Goal: Task Accomplishment & Management: Manage account settings

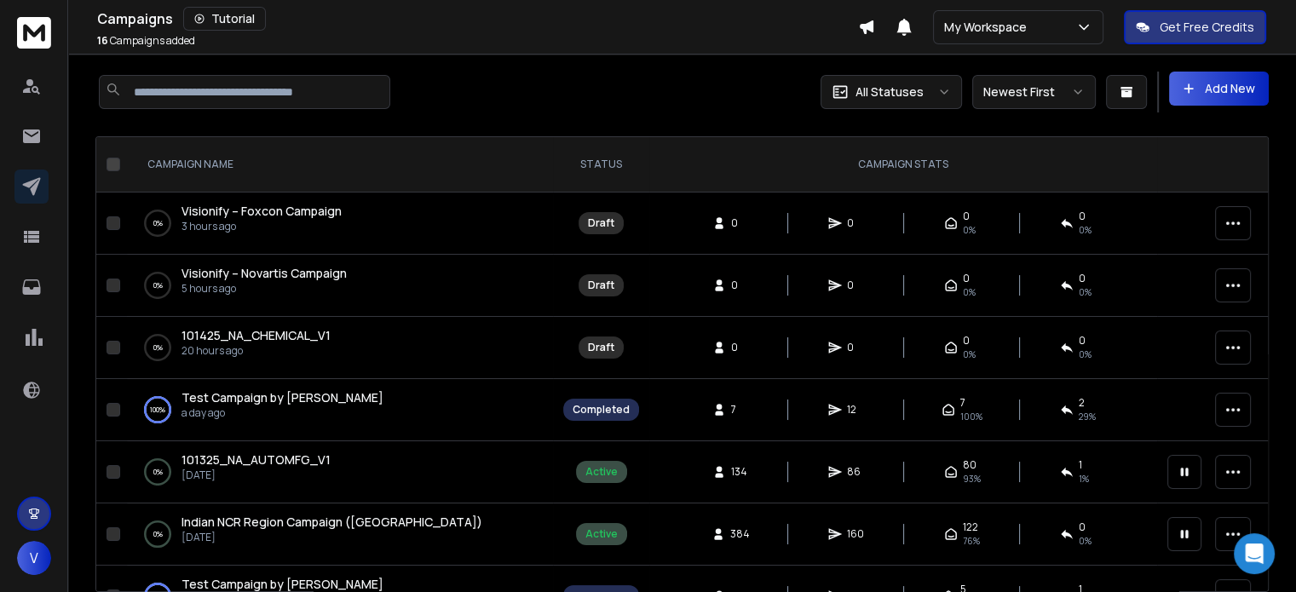
click at [440, 531] on div "0 % Indian NCR Region Campaign ([GEOGRAPHIC_DATA]) [DATE]" at bounding box center [340, 534] width 392 height 41
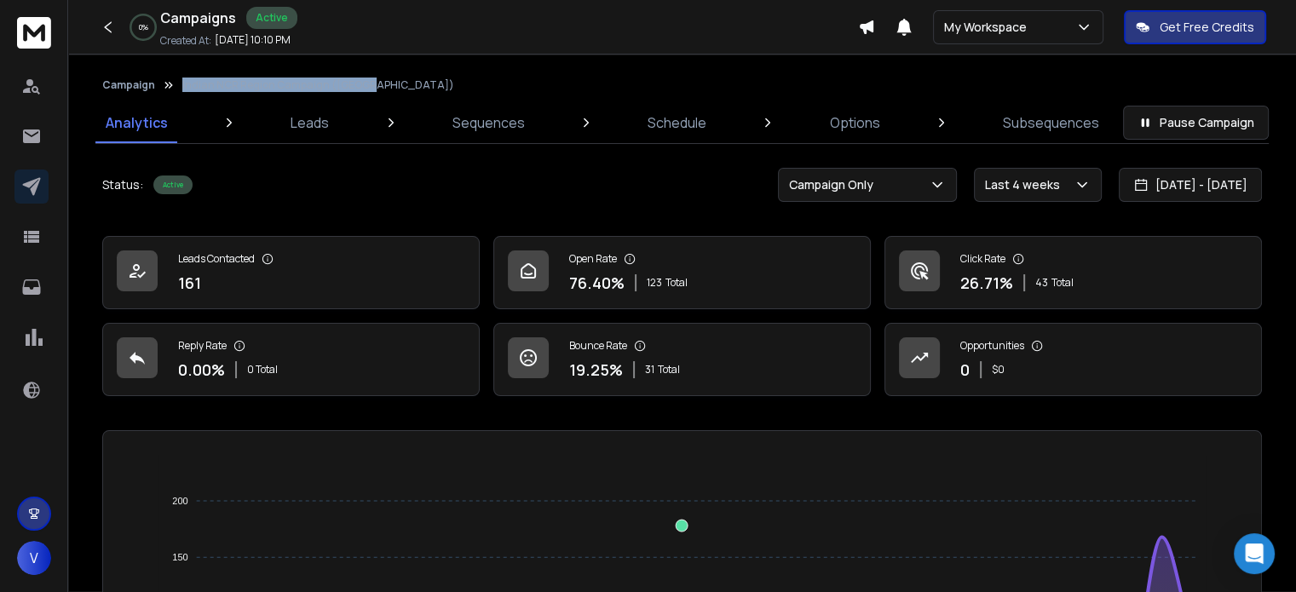
drag, startPoint x: 181, startPoint y: 88, endPoint x: 381, endPoint y: 88, distance: 200.2
click at [381, 88] on div "Campaign Indian NCR Region Campaign ([GEOGRAPHIC_DATA])" at bounding box center [681, 85] width 1159 height 14
copy p "Indian NCR Region Campaign ([GEOGRAPHIC_DATA])"
click at [26, 190] on icon at bounding box center [31, 186] width 20 height 20
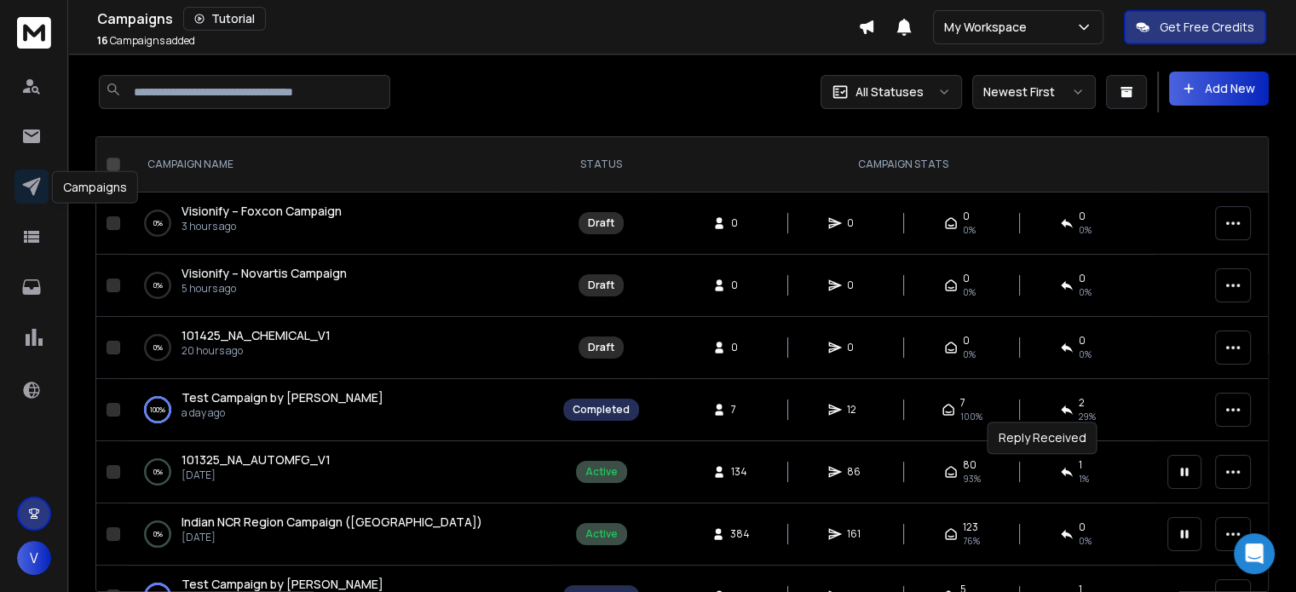
click at [1078, 472] on span "1 %" at bounding box center [1083, 479] width 10 height 14
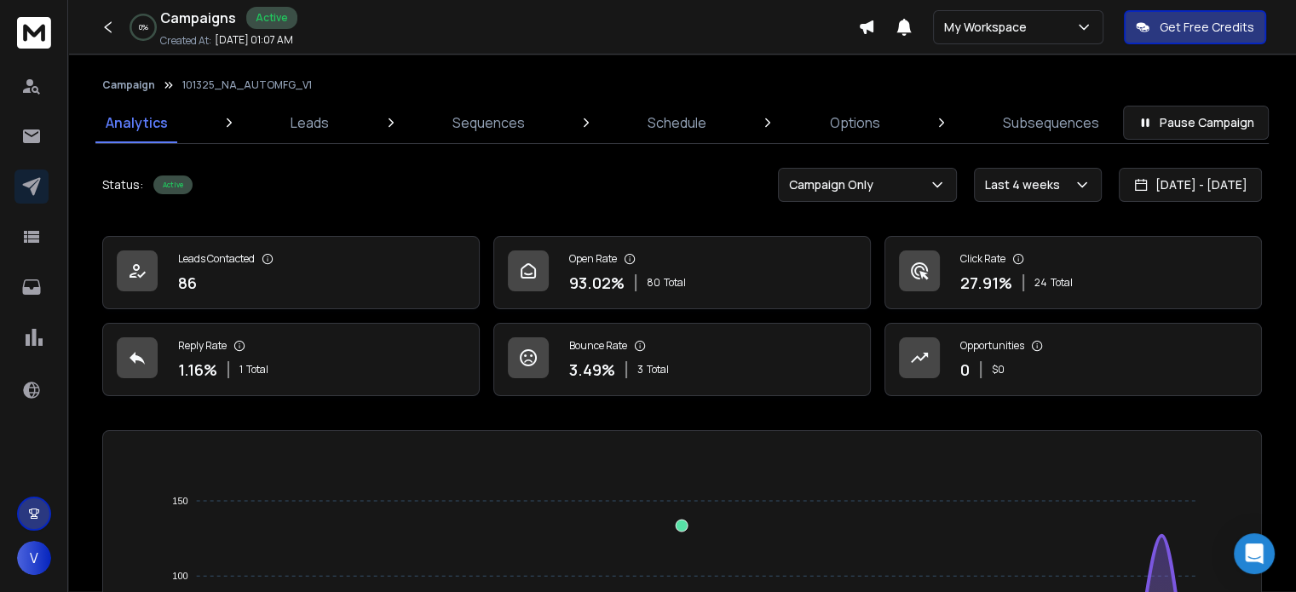
click at [279, 125] on div "Analytics Leads Sequences Schedule Options Subsequences" at bounding box center [602, 122] width 1014 height 41
click at [297, 122] on p "Leads" at bounding box center [309, 122] width 38 height 20
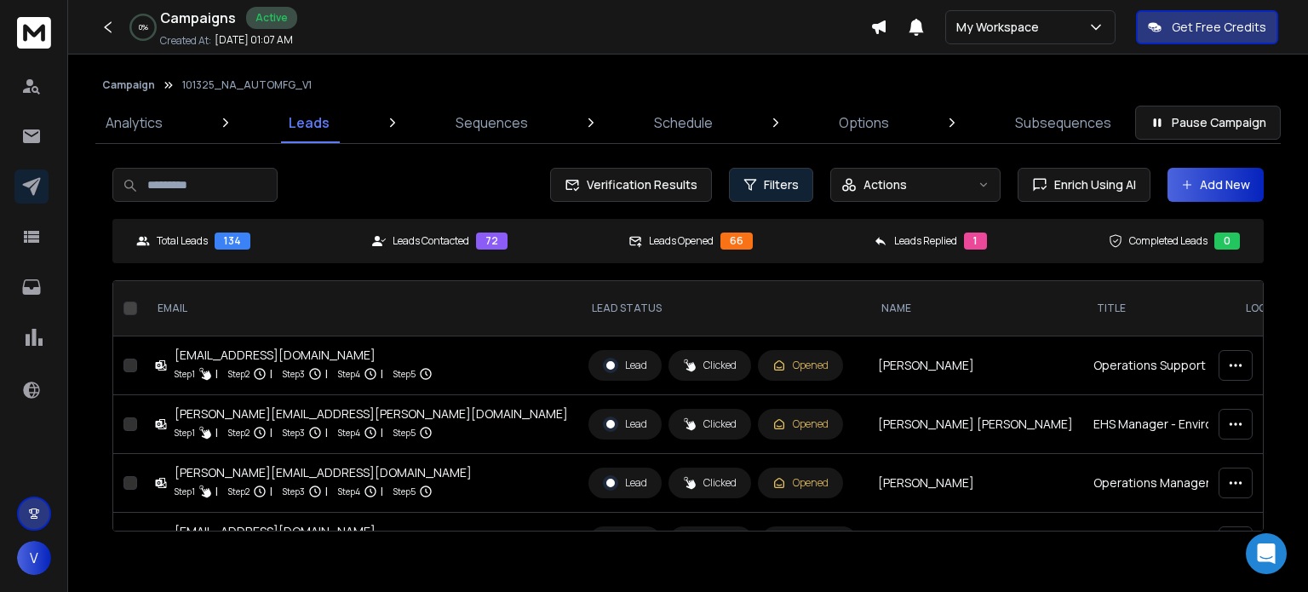
click at [797, 194] on button "Filters" at bounding box center [771, 185] width 84 height 34
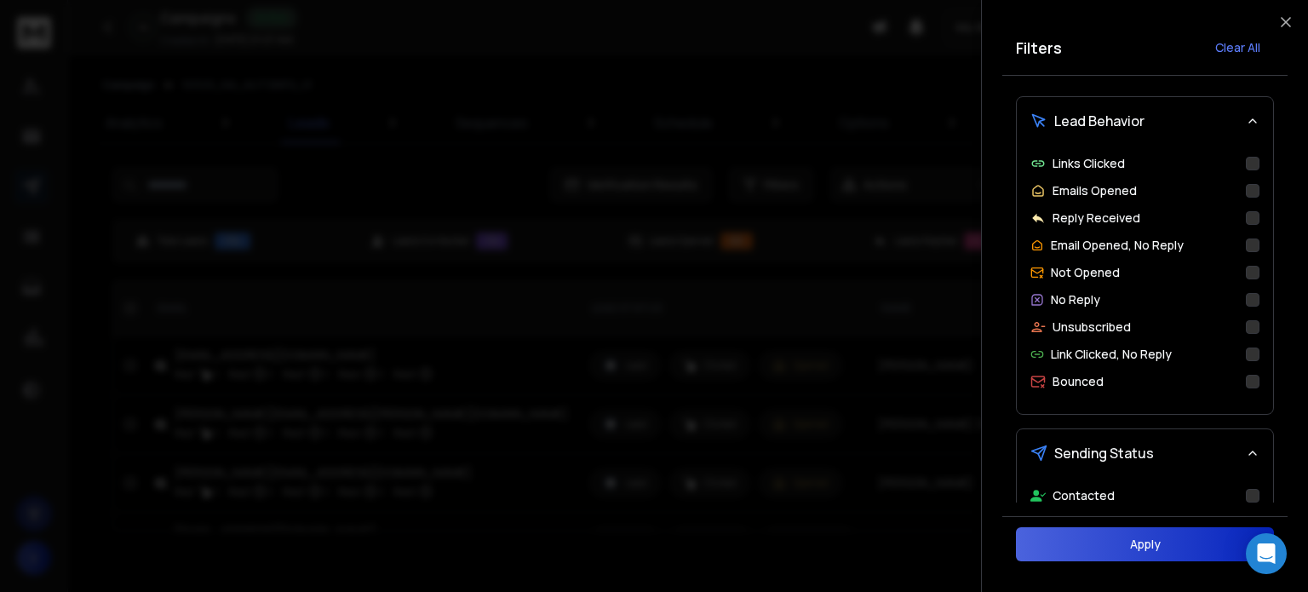
click at [1113, 222] on p "Reply Received" at bounding box center [1097, 218] width 88 height 17
click at [1246, 222] on button "Reply Received" at bounding box center [1253, 218] width 14 height 14
click at [1176, 545] on button "Apply" at bounding box center [1145, 544] width 258 height 34
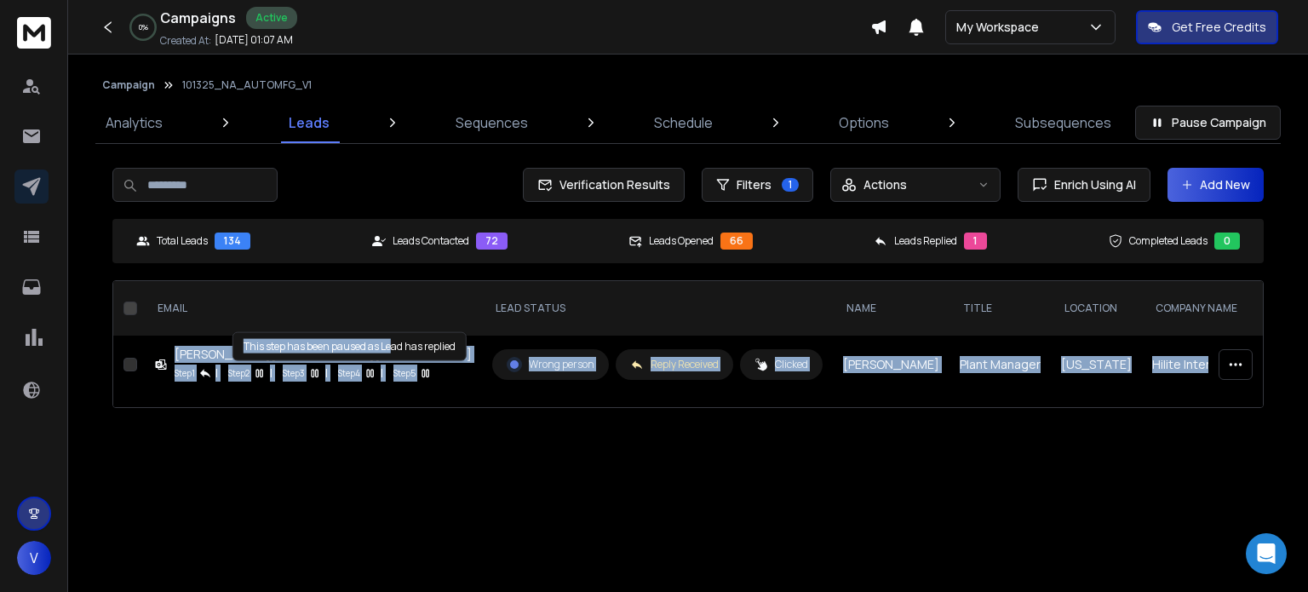
drag, startPoint x: 205, startPoint y: 350, endPoint x: 393, endPoint y: 351, distance: 187.4
click at [393, 351] on body "ReferralStack Unlock AI-powered affiliate growth Lifetime Deals available! Clai…" at bounding box center [654, 296] width 1308 height 592
click at [535, 351] on td "Wrong person Reply Received Clicked" at bounding box center [657, 365] width 351 height 58
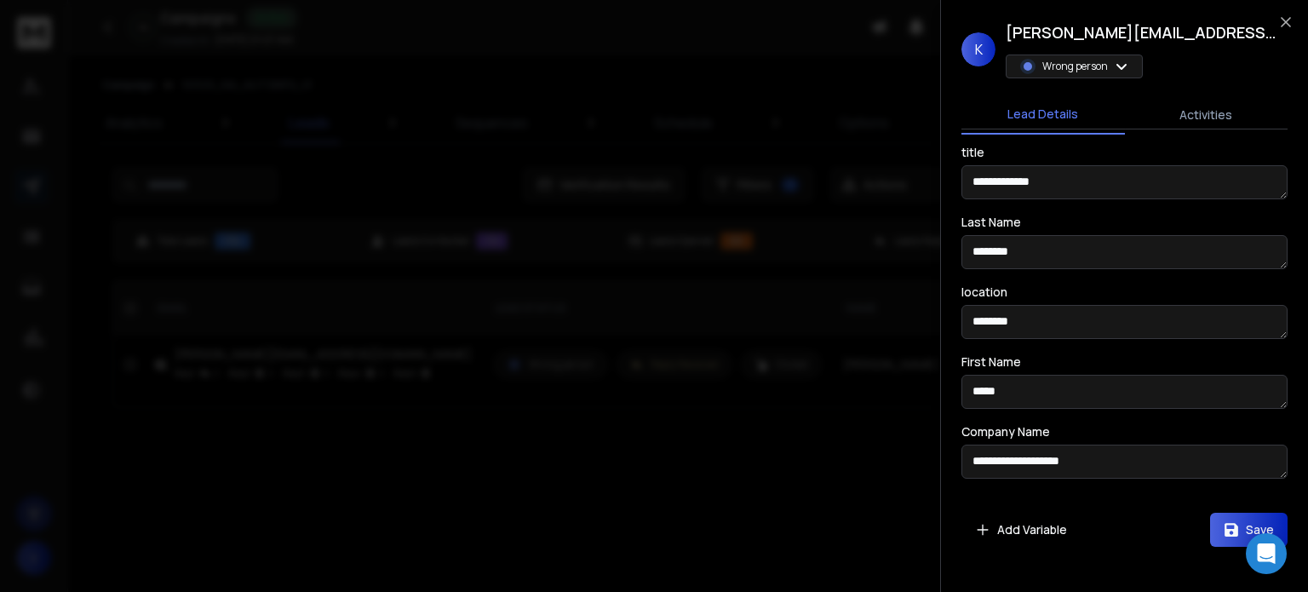
click at [750, 338] on div at bounding box center [654, 296] width 1308 height 592
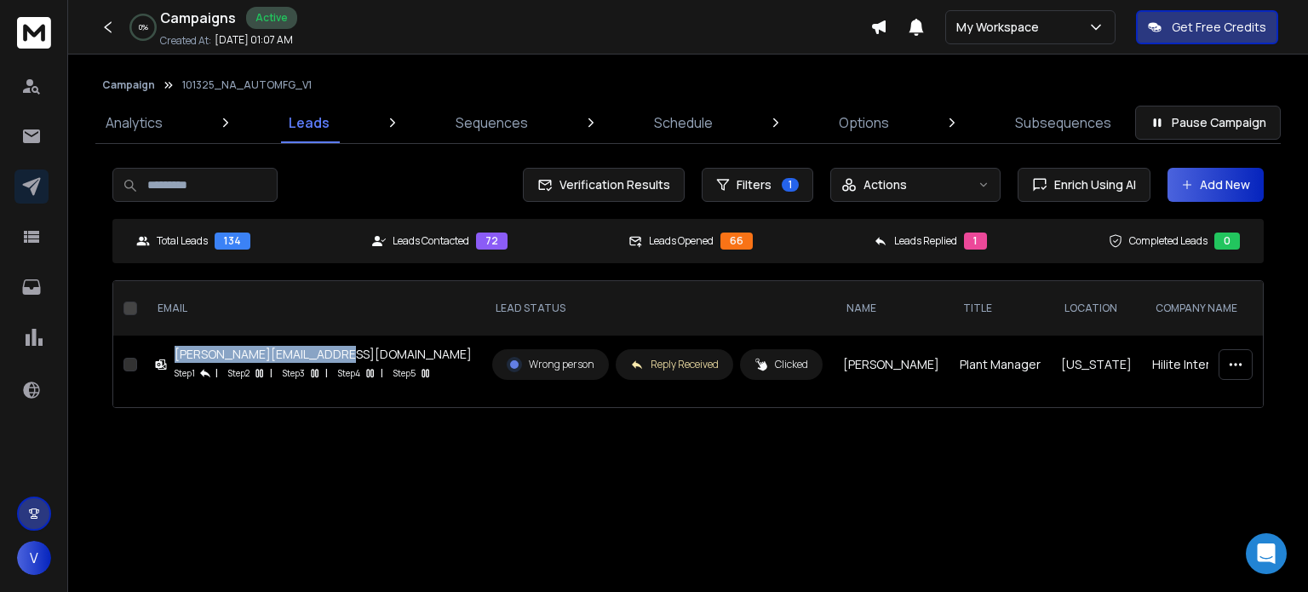
drag, startPoint x: 205, startPoint y: 353, endPoint x: 365, endPoint y: 355, distance: 159.3
click at [365, 355] on div "[PERSON_NAME][EMAIL_ADDRESS][DOMAIN_NAME] Step 1 | Step 2 | Step 3 | Step 4 | S…" at bounding box center [313, 364] width 318 height 37
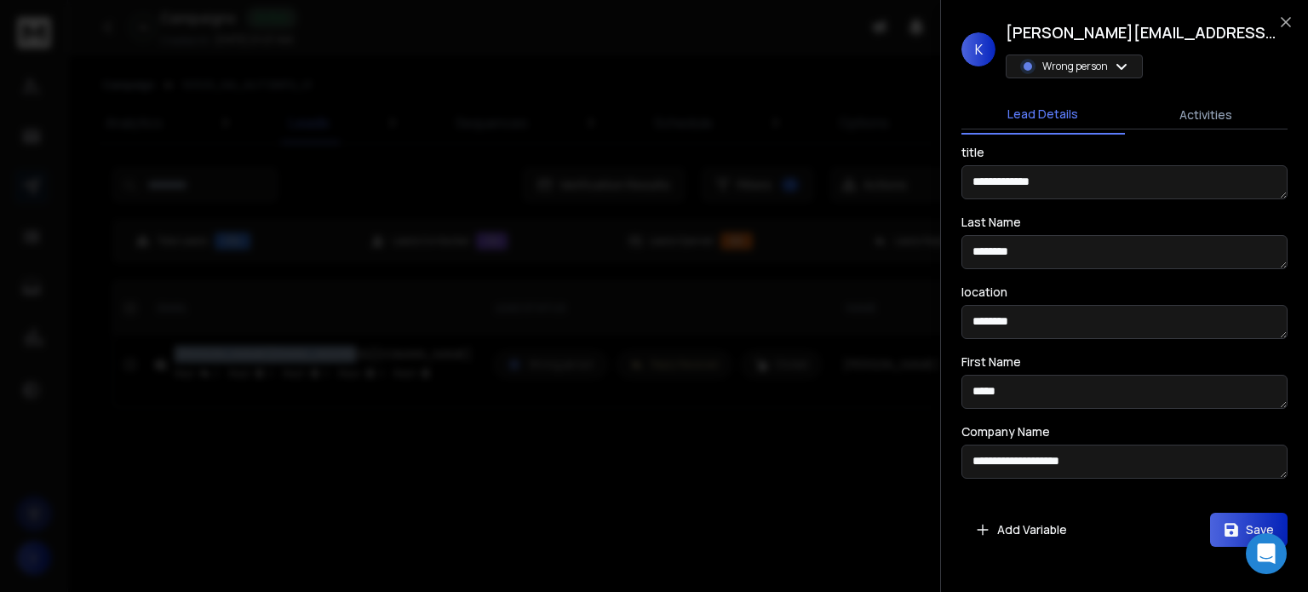
copy div "[PERSON_NAME][EMAIL_ADDRESS][DOMAIN_NAME]"
click at [440, 344] on div at bounding box center [654, 296] width 1308 height 592
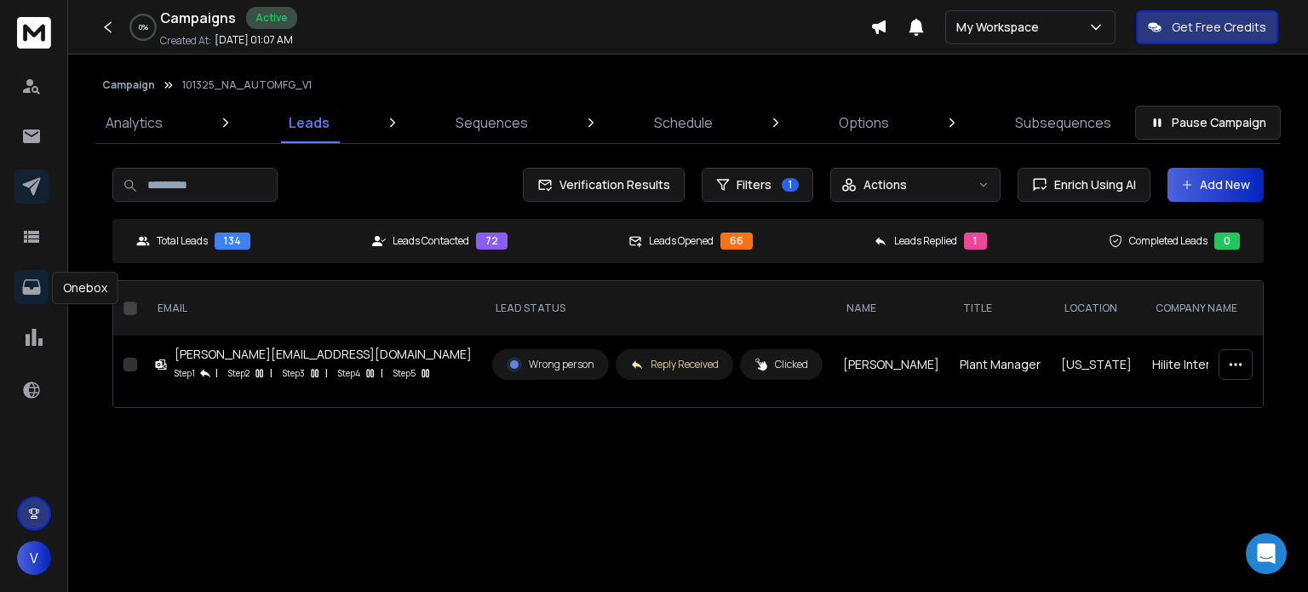
click at [34, 301] on link at bounding box center [31, 287] width 34 height 34
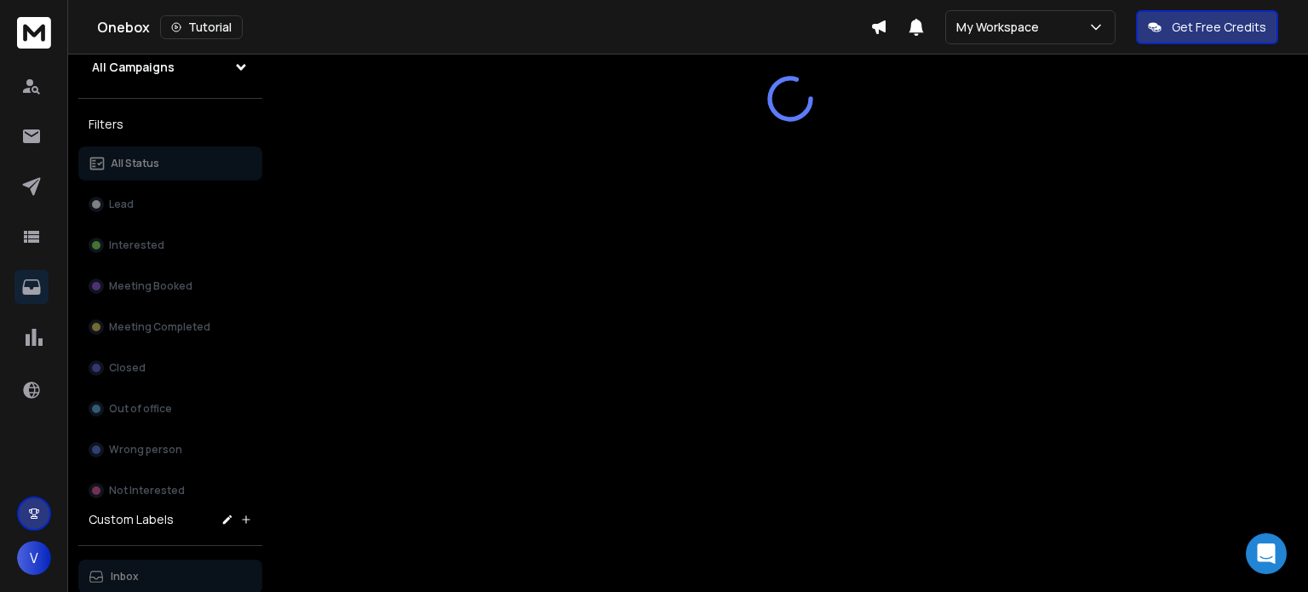
scroll to position [170, 0]
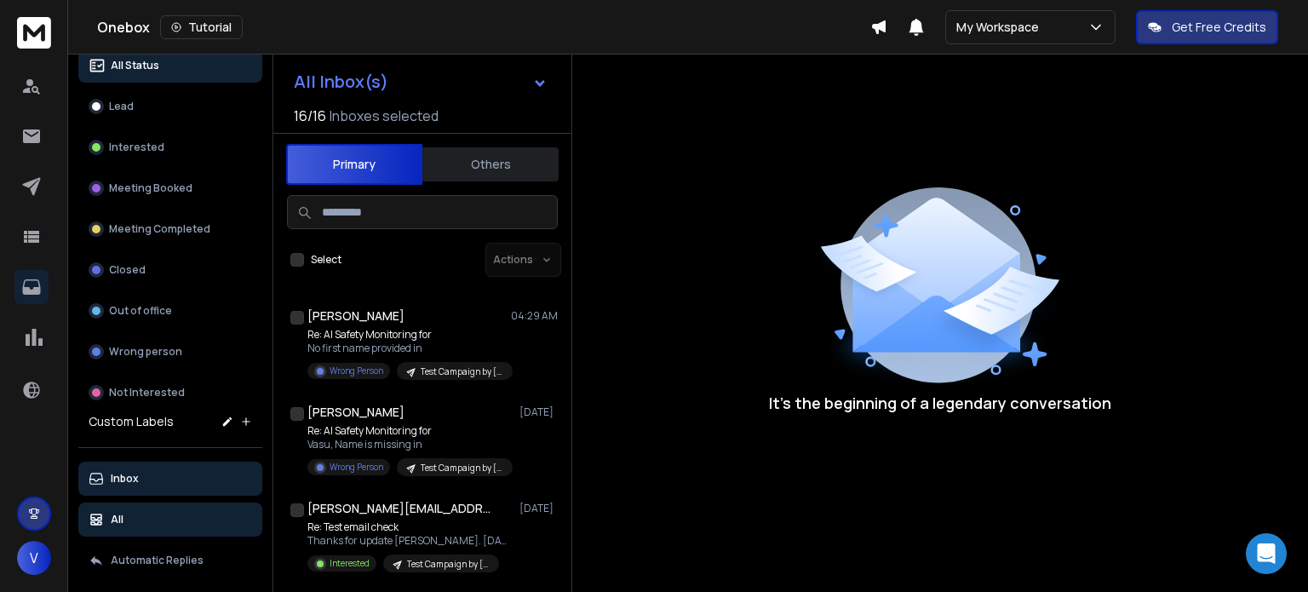
click at [154, 528] on button "All" at bounding box center [170, 520] width 184 height 34
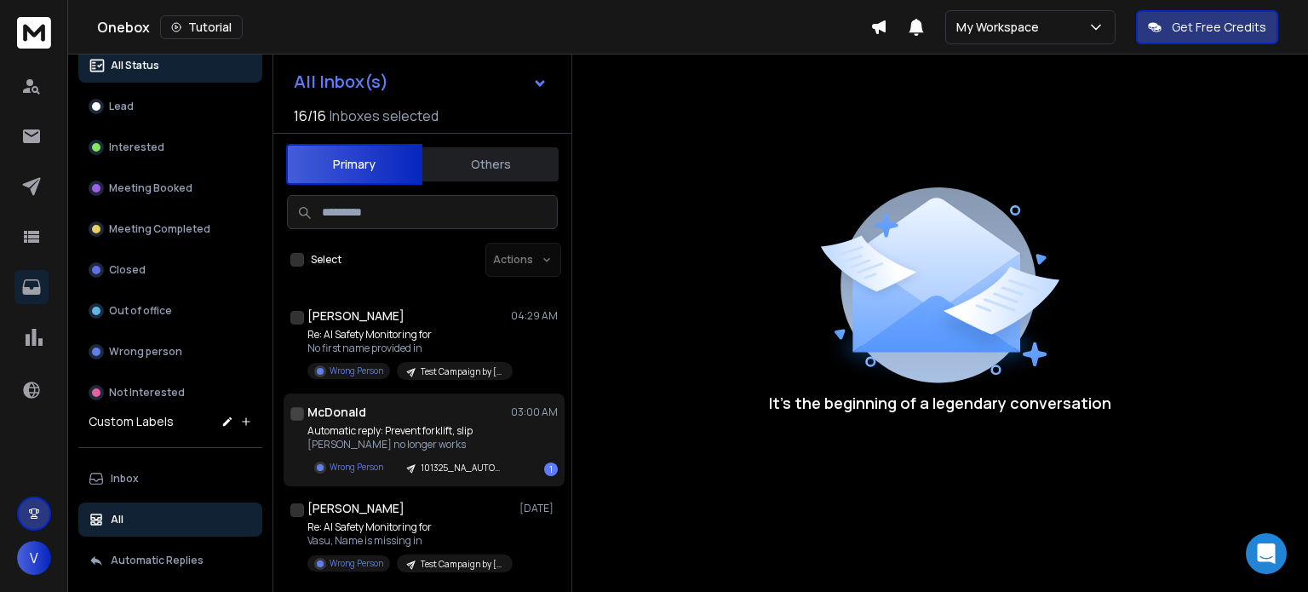
click at [411, 421] on div "McDonald 03:00 AM Automatic reply: Prevent forklift, slip [PERSON_NAME] no long…" at bounding box center [433, 440] width 250 height 72
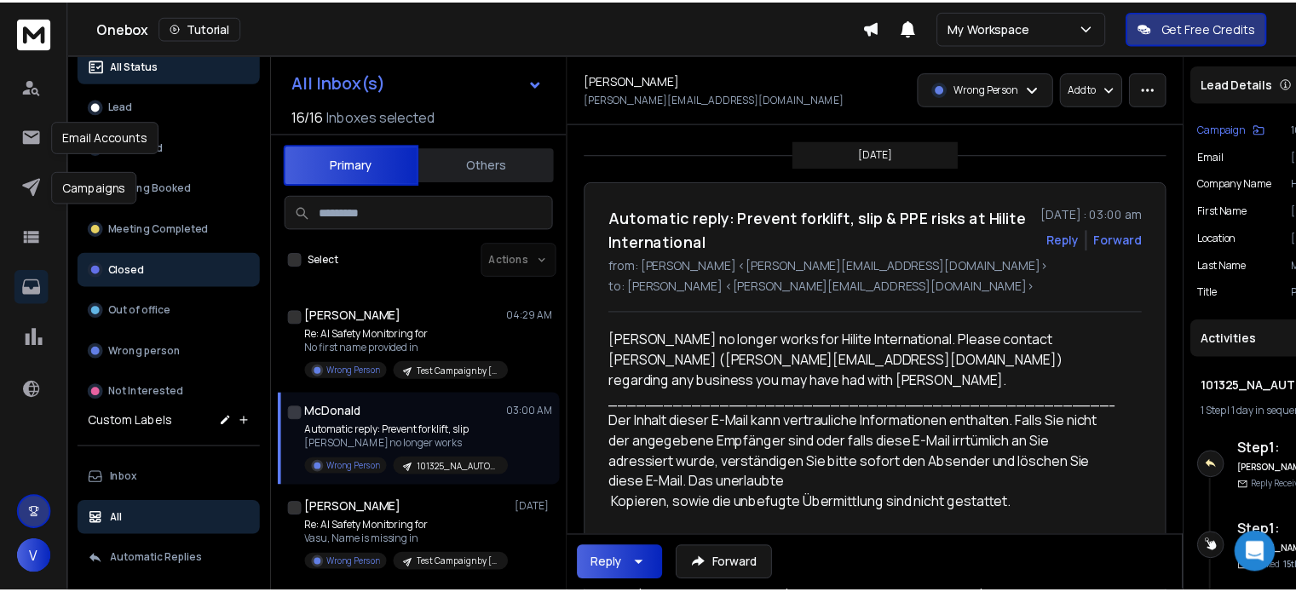
scroll to position [0, 0]
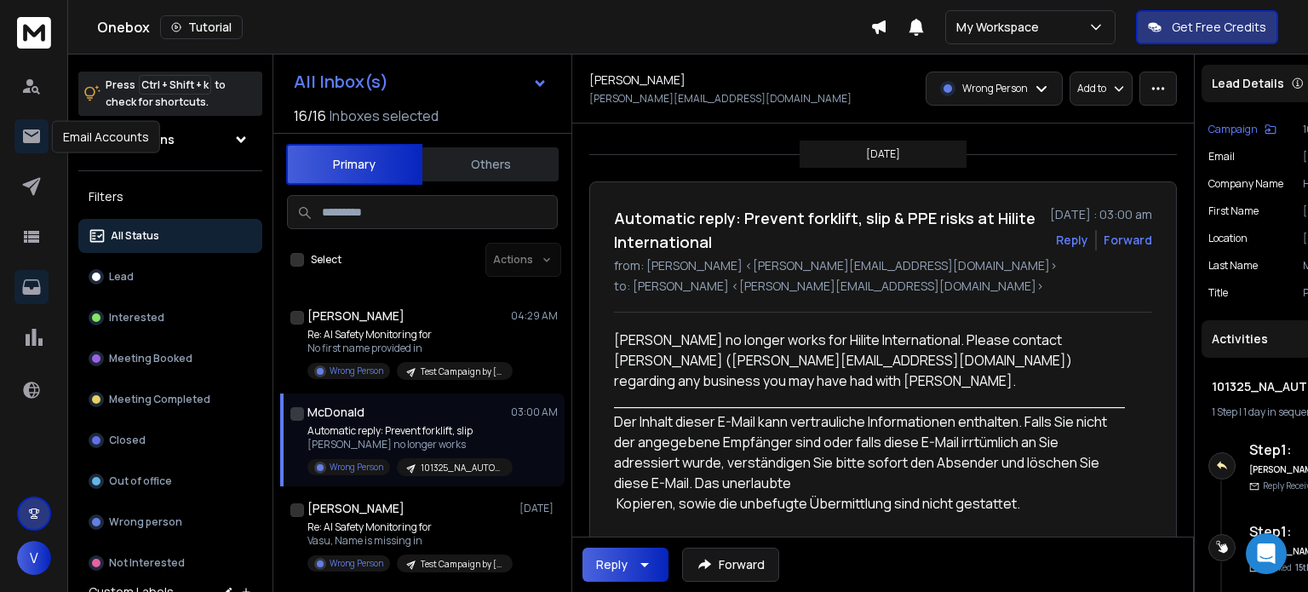
click at [40, 151] on link at bounding box center [31, 136] width 34 height 34
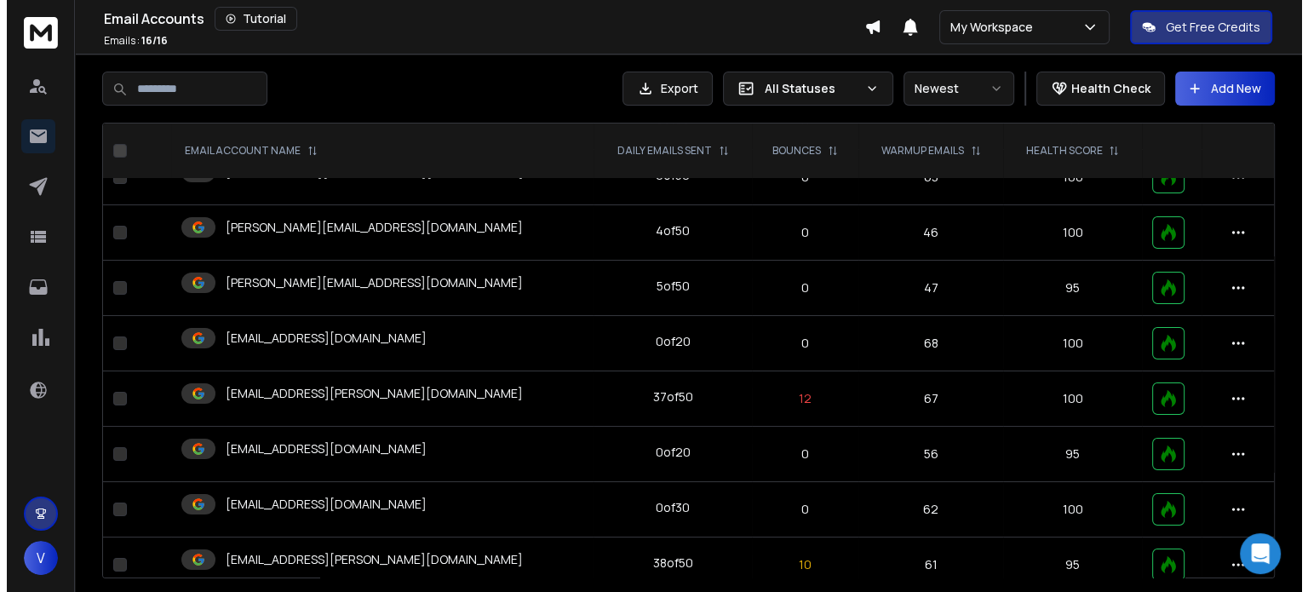
scroll to position [85, 0]
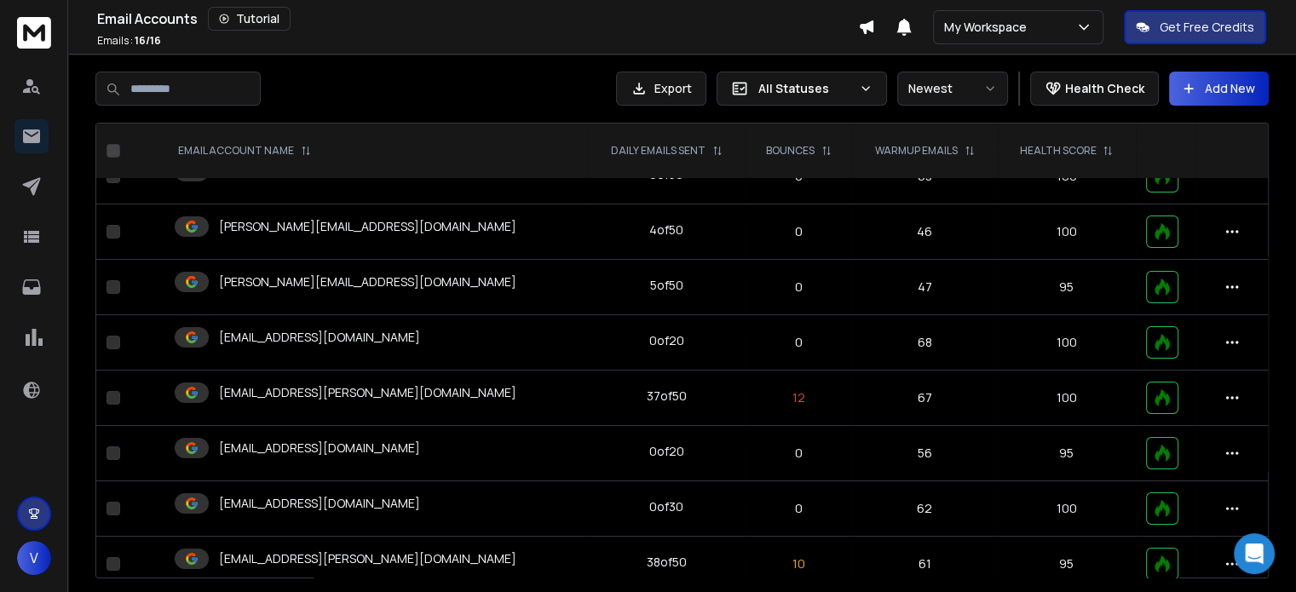
click at [344, 394] on p "[EMAIL_ADDRESS][PERSON_NAME][DOMAIN_NAME]" at bounding box center [367, 392] width 297 height 17
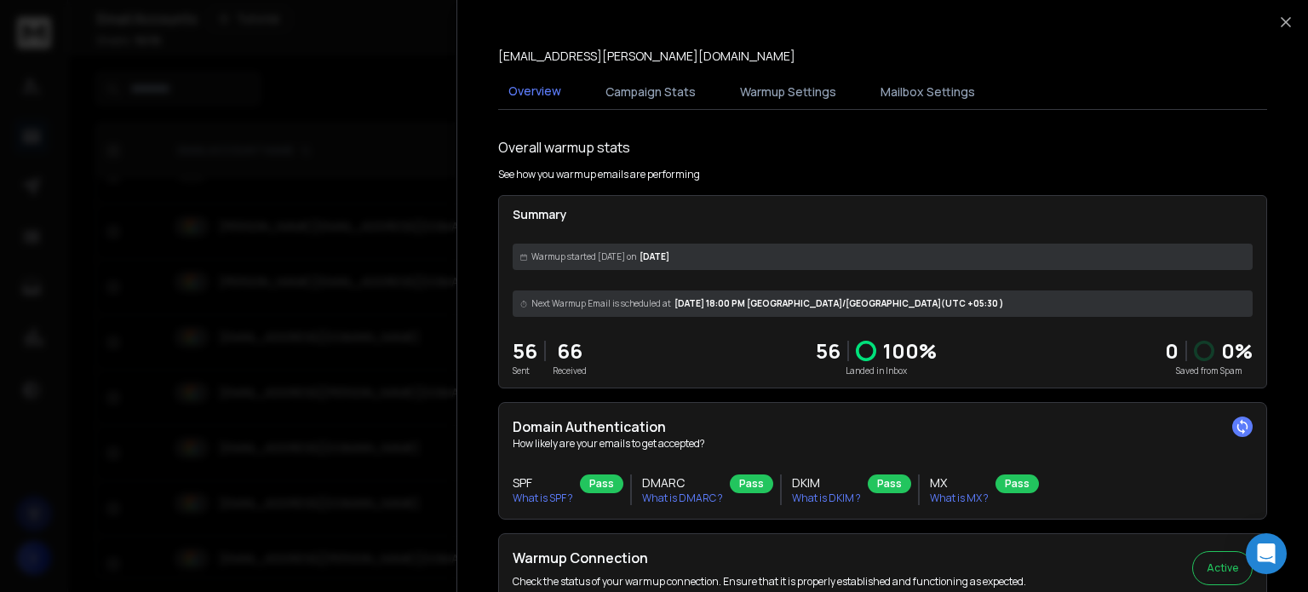
click at [894, 88] on button "Mailbox Settings" at bounding box center [928, 91] width 115 height 37
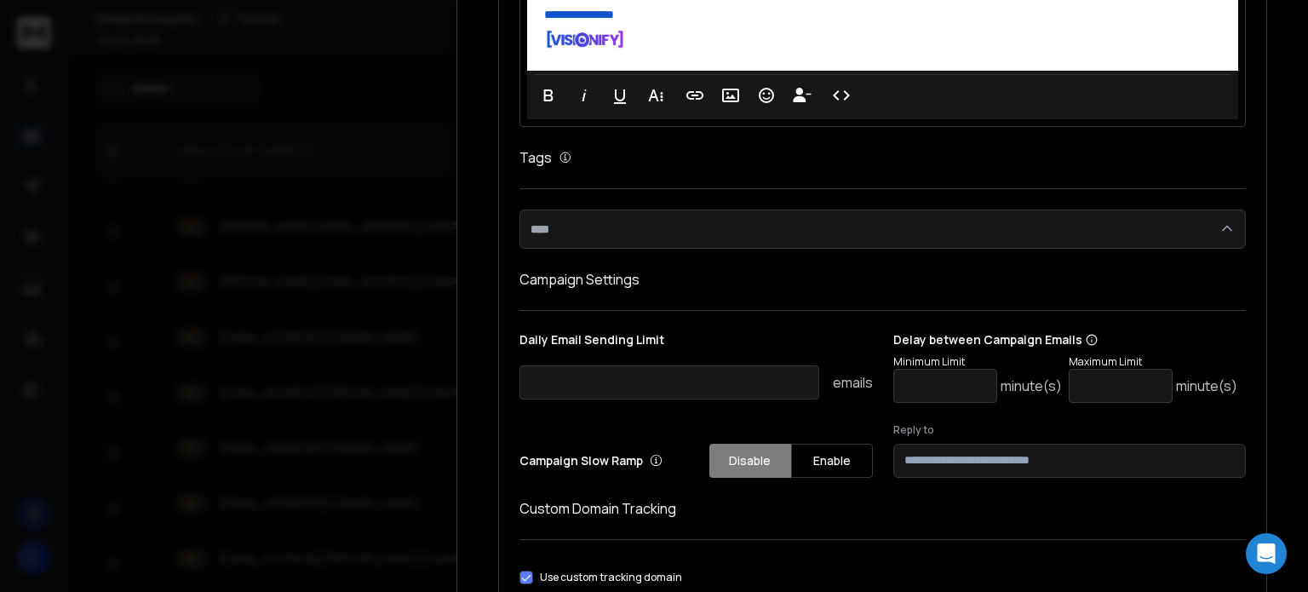
scroll to position [633, 0]
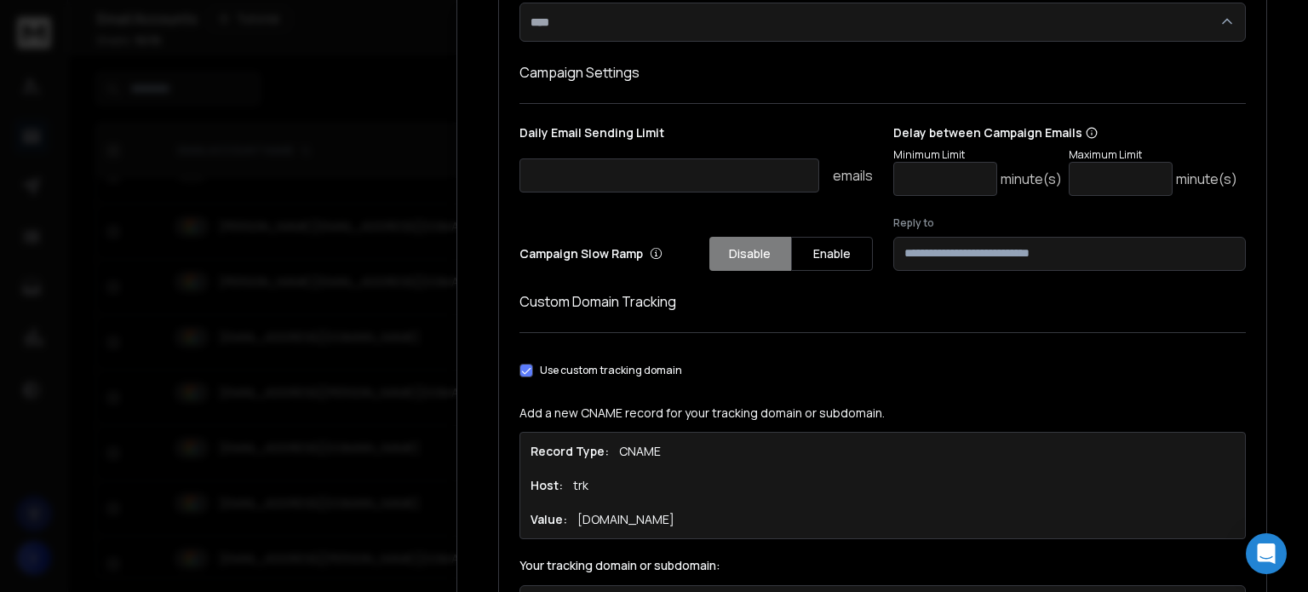
click at [709, 173] on input "**" at bounding box center [670, 175] width 300 height 34
type input "**"
click at [947, 185] on input "*" at bounding box center [946, 179] width 104 height 34
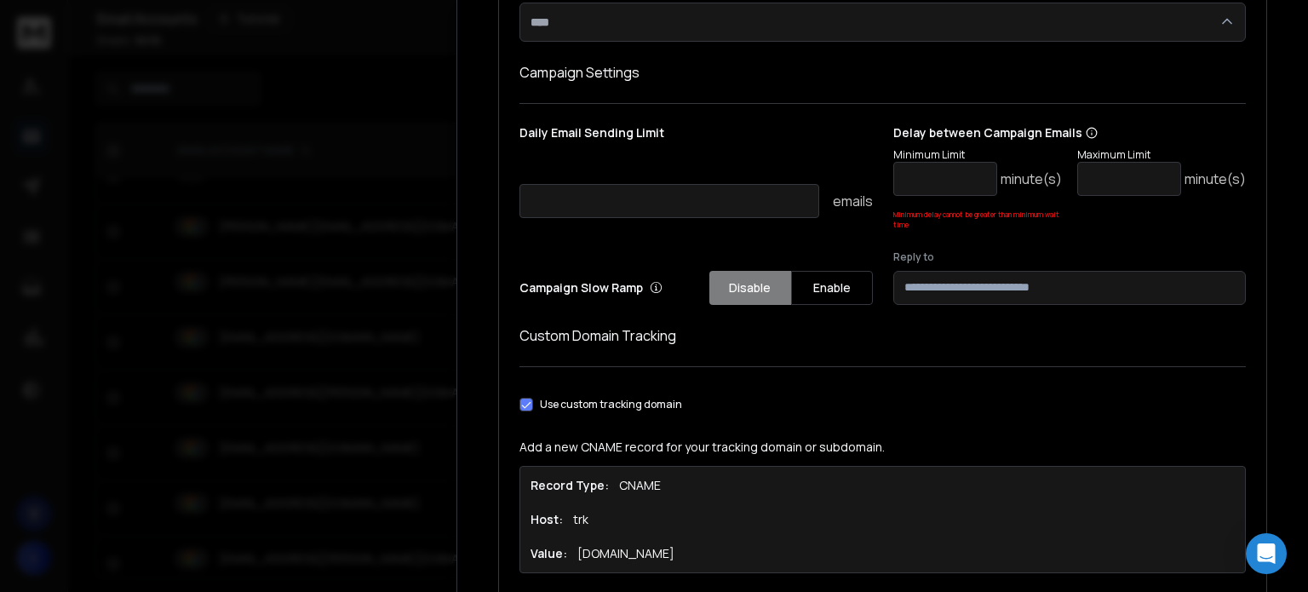
click at [1136, 183] on input "*" at bounding box center [1130, 179] width 104 height 34
type input "*"
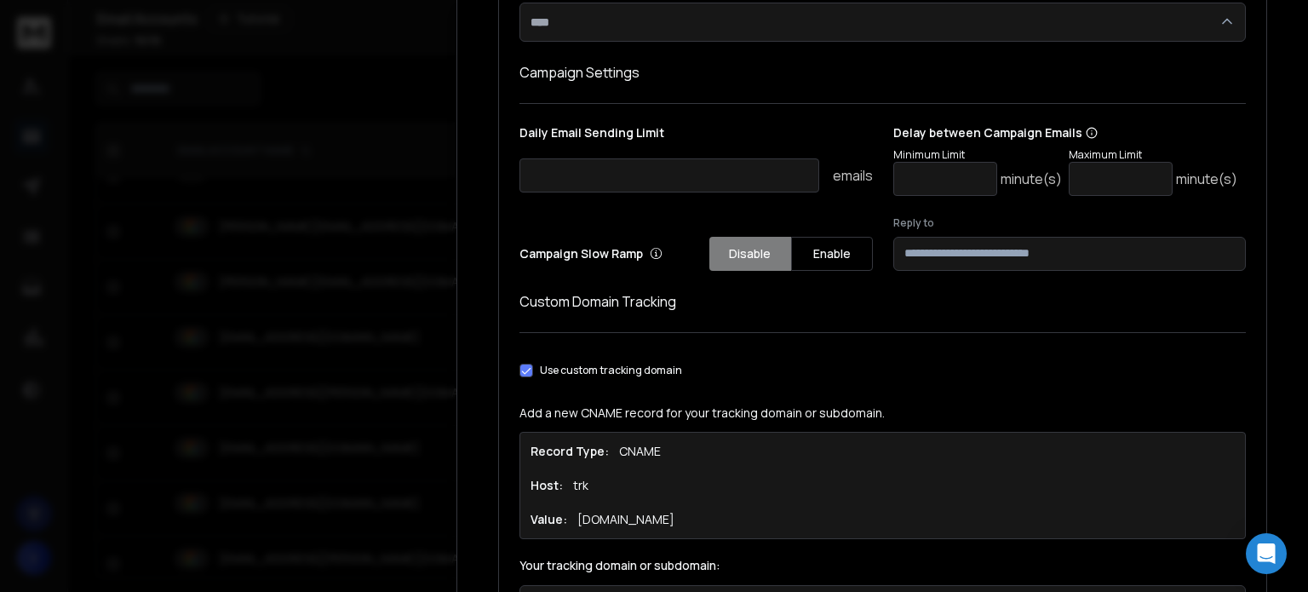
type input "**"
click at [935, 177] on input "*" at bounding box center [946, 179] width 104 height 34
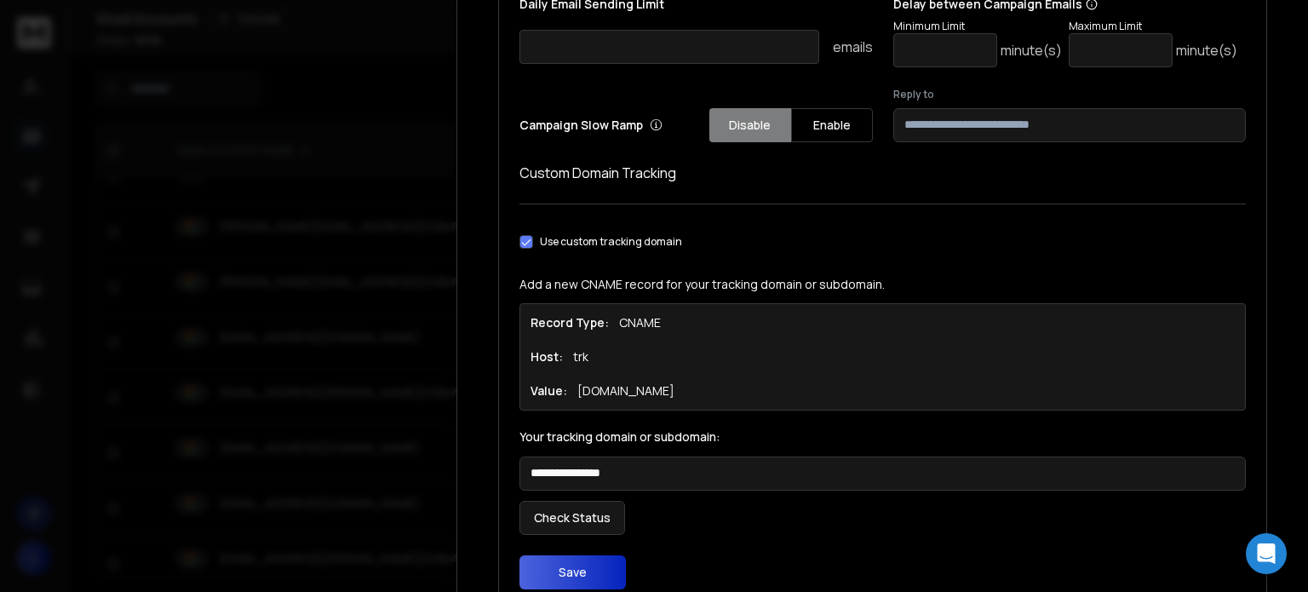
scroll to position [825, 0]
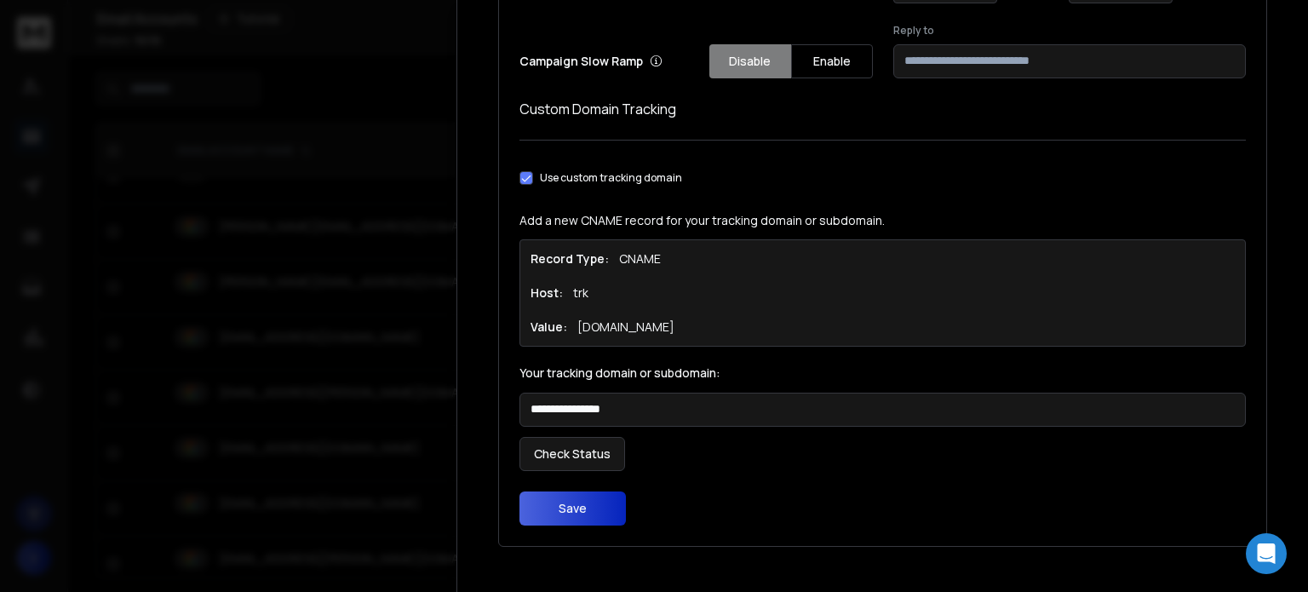
type input "**"
click at [593, 497] on button "Save" at bounding box center [573, 509] width 106 height 34
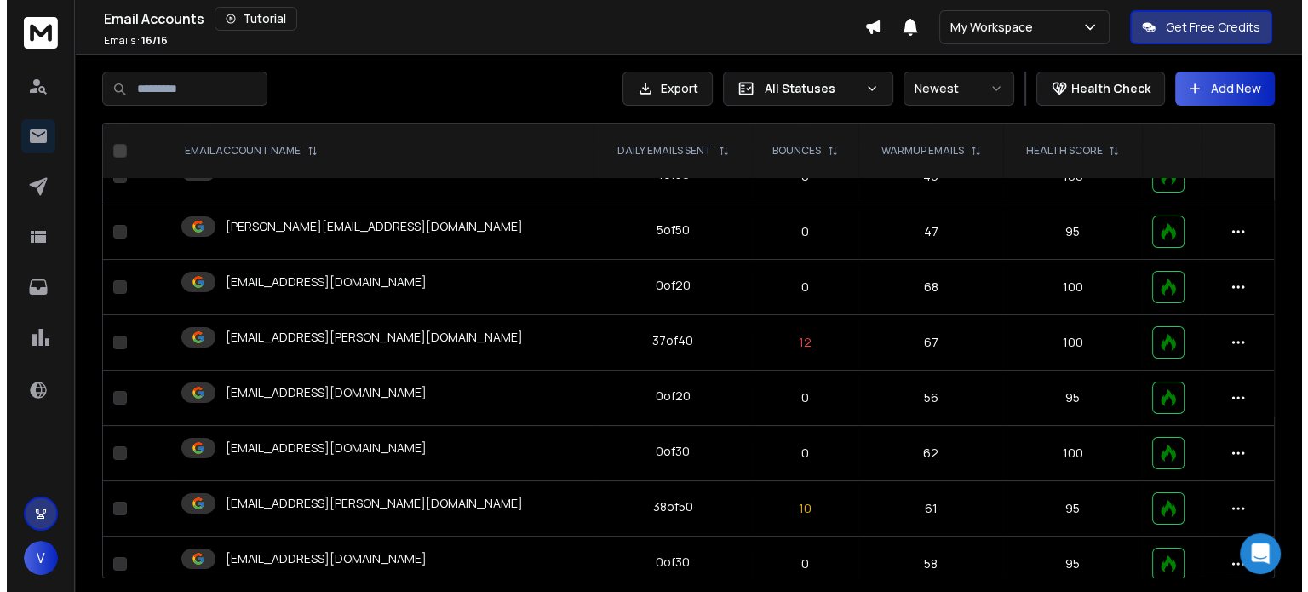
scroll to position [170, 0]
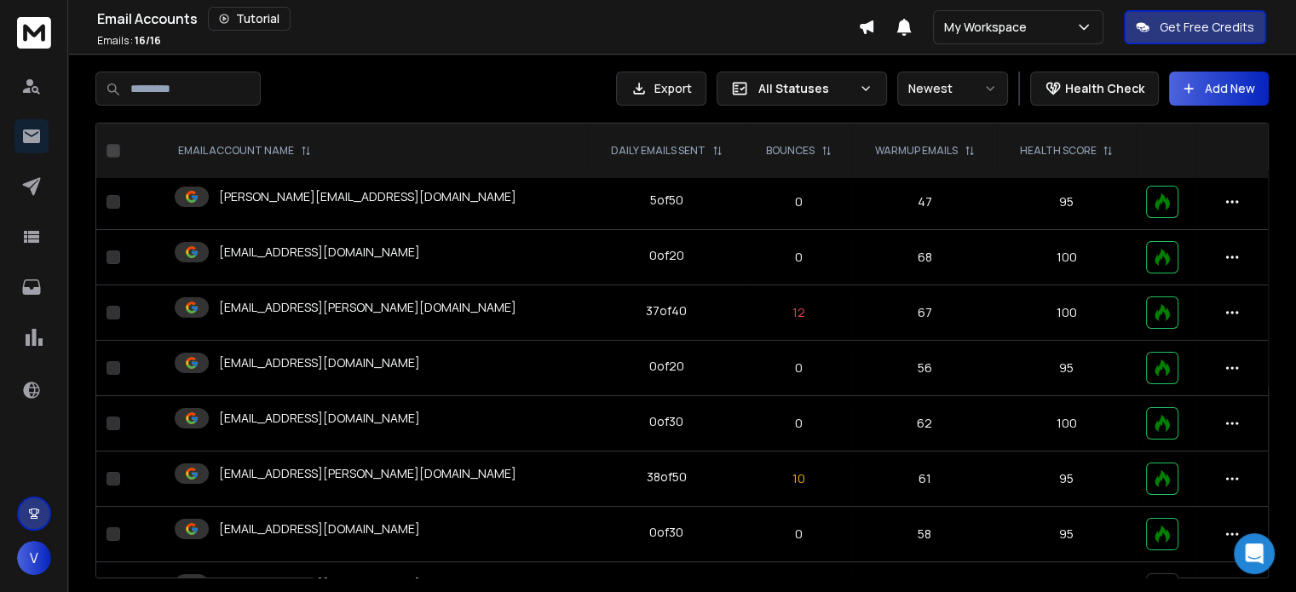
click at [460, 491] on td "[EMAIL_ADDRESS][PERSON_NAME][DOMAIN_NAME]" at bounding box center [375, 478] width 423 height 55
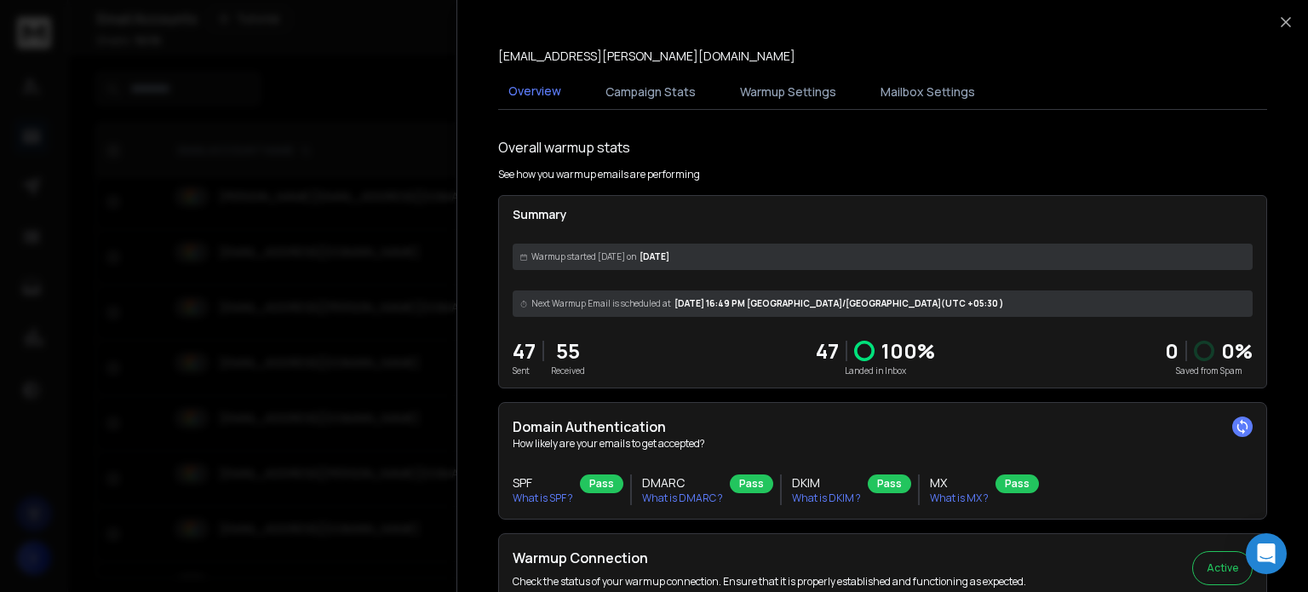
click at [911, 81] on button "Mailbox Settings" at bounding box center [928, 91] width 115 height 37
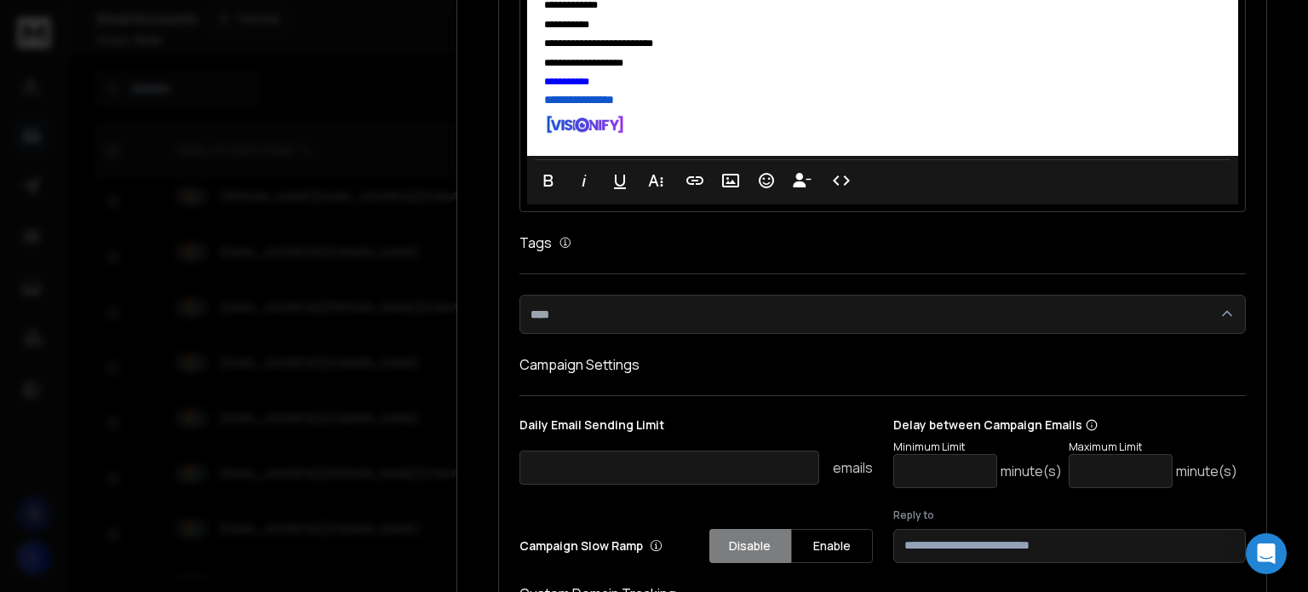
scroll to position [426, 0]
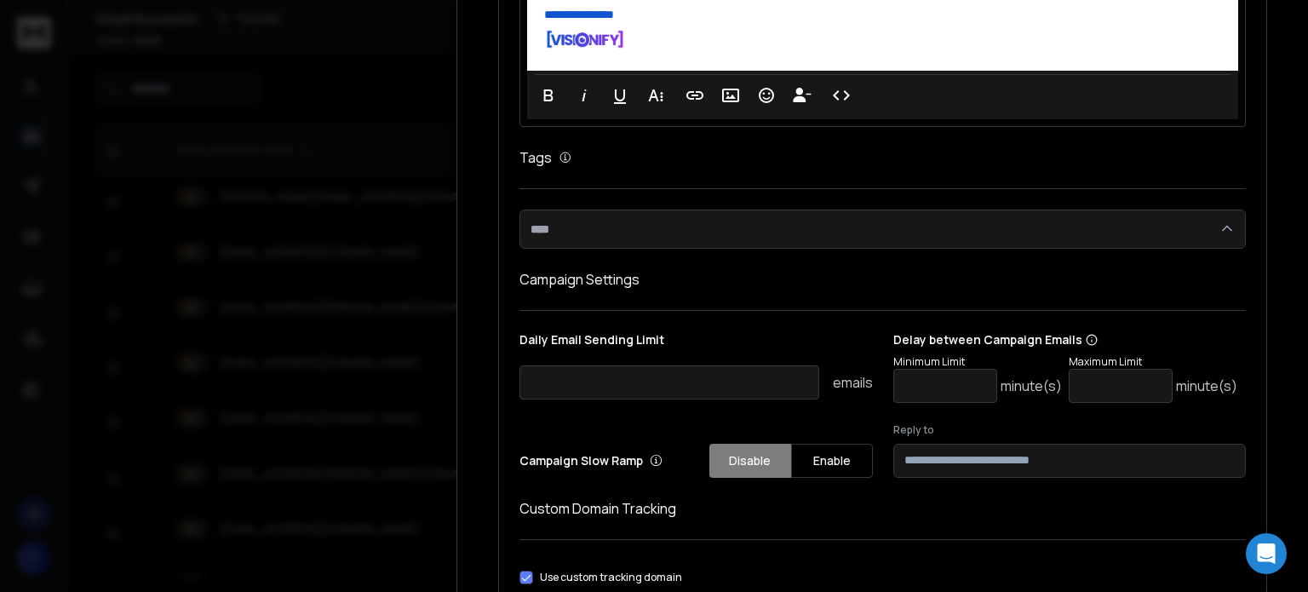
click at [1130, 388] on input "*" at bounding box center [1121, 386] width 104 height 34
type input "*"
type input "**"
click at [961, 382] on input "*" at bounding box center [946, 386] width 104 height 34
type input "**"
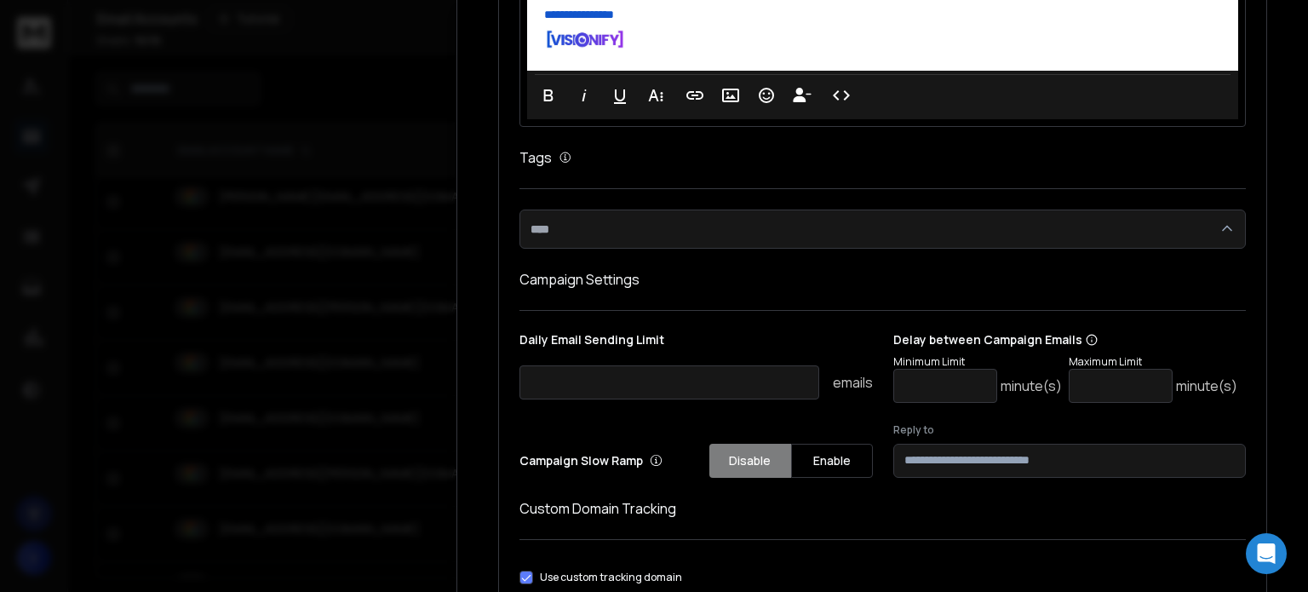
click at [739, 398] on input "**" at bounding box center [670, 382] width 300 height 34
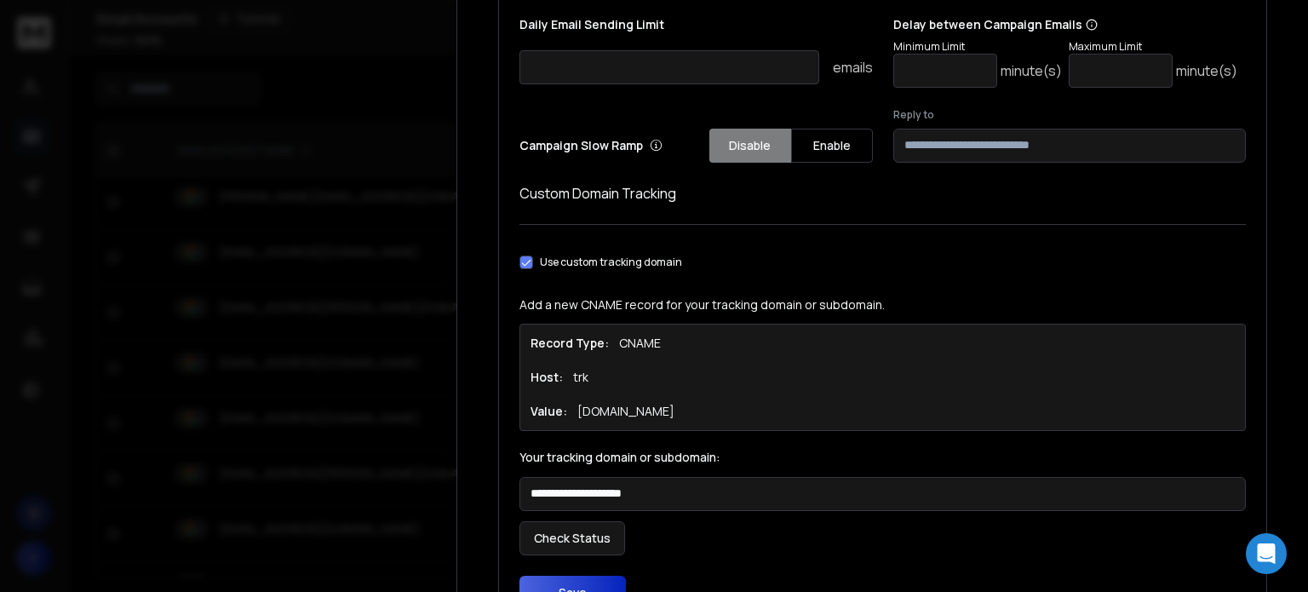
scroll to position [825, 0]
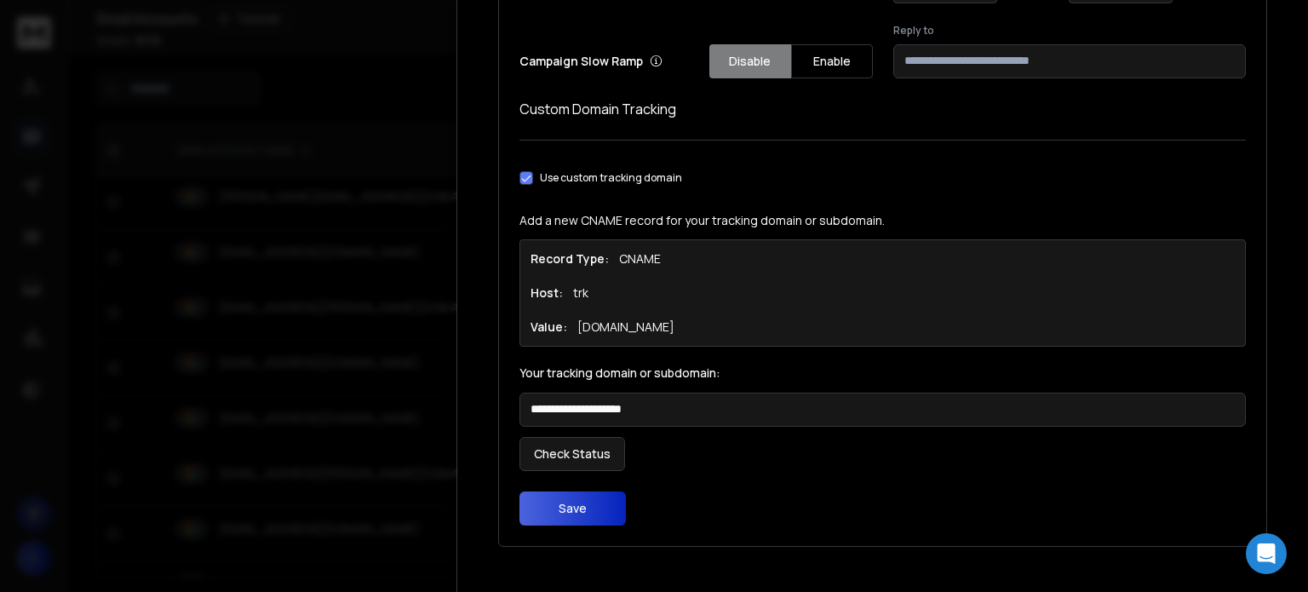
type input "**"
click at [604, 514] on button "Save" at bounding box center [573, 509] width 106 height 34
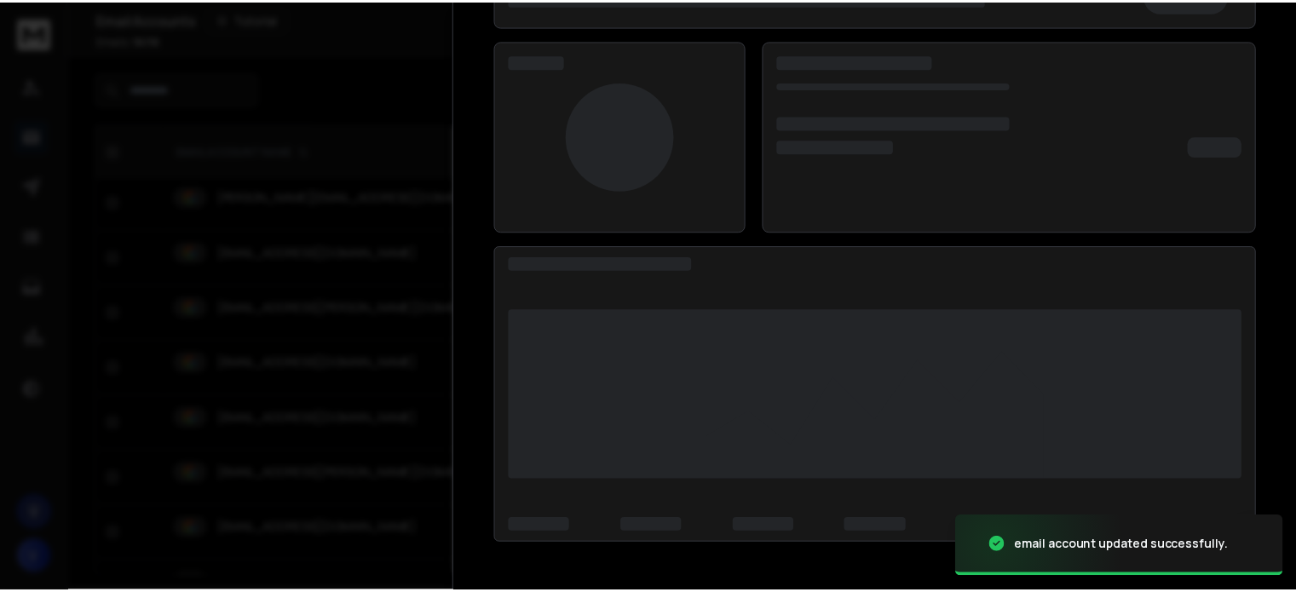
scroll to position [530, 0]
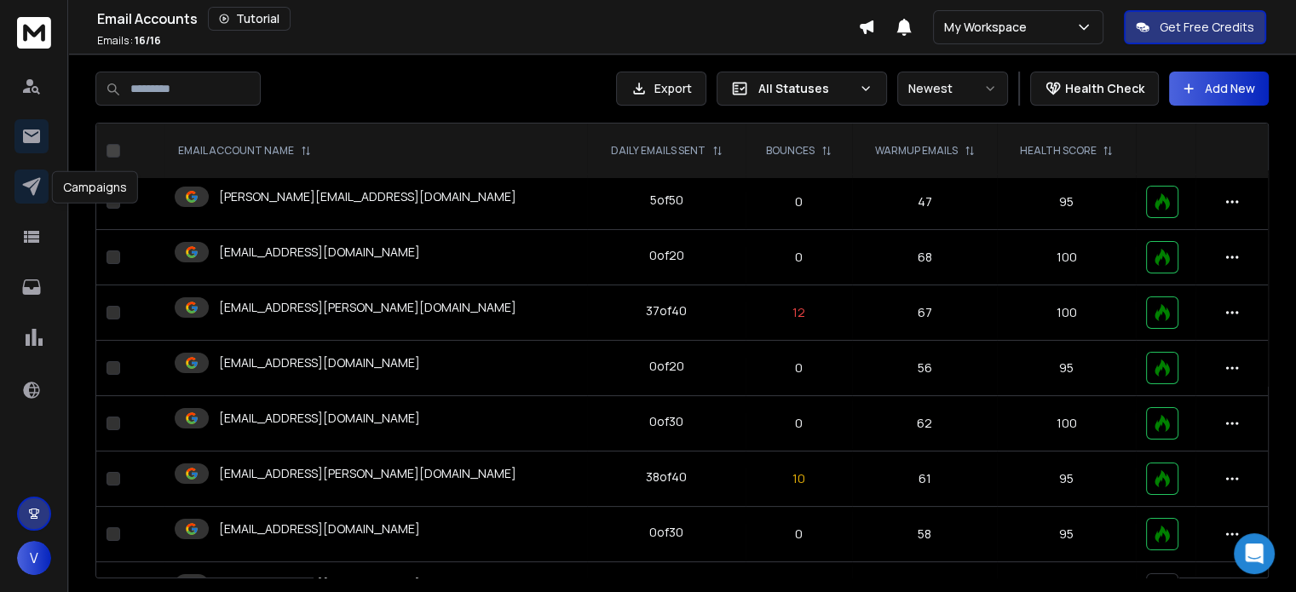
click at [32, 188] on icon at bounding box center [31, 187] width 18 height 18
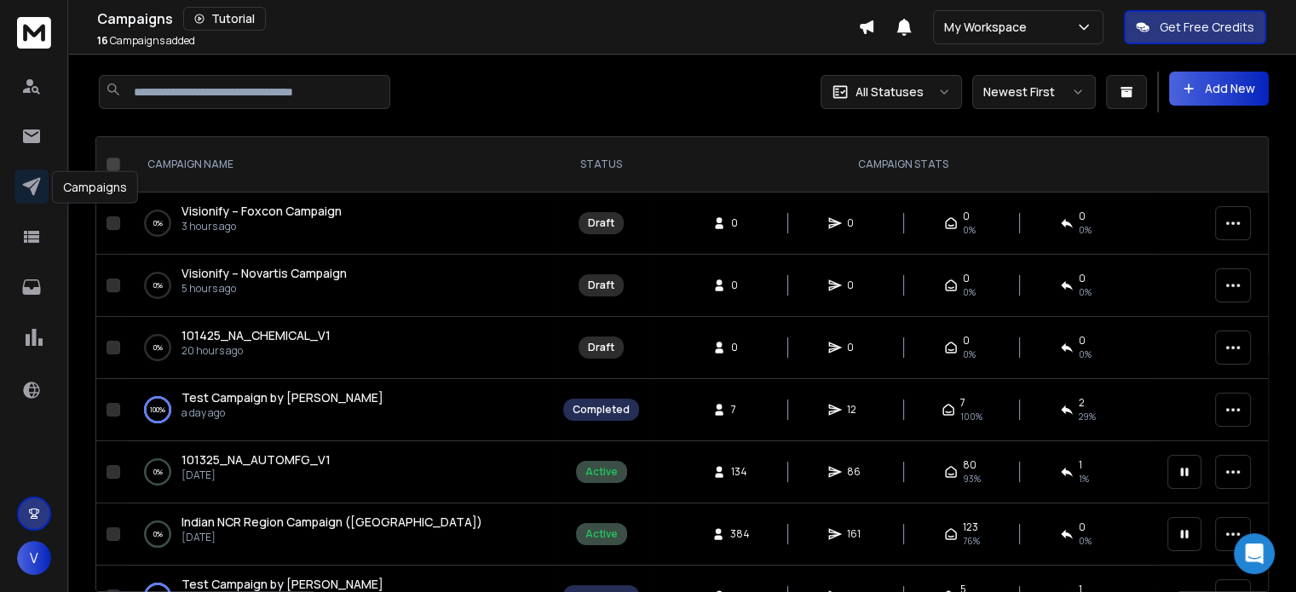
click at [358, 528] on span "Indian NCR Region Campaign ([GEOGRAPHIC_DATA])" at bounding box center [331, 522] width 301 height 16
